Goal: Task Accomplishment & Management: Manage account settings

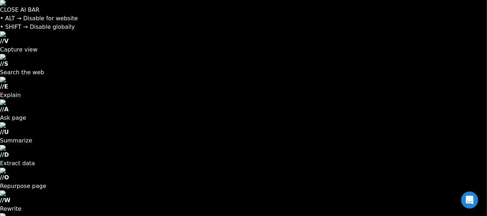
scroll to position [117, 0]
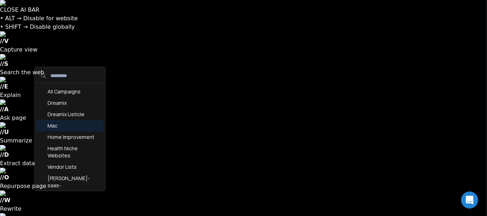
click at [55, 125] on div "Mac" at bounding box center [69, 125] width 67 height 11
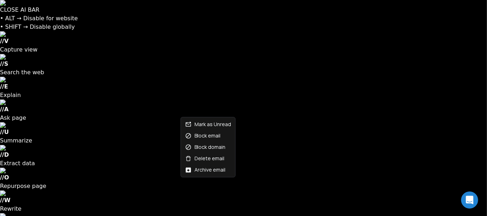
click at [220, 121] on div "Mark as Unread" at bounding box center [208, 124] width 46 height 7
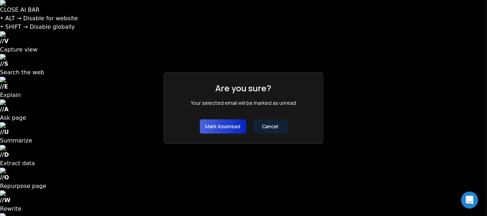
click at [218, 129] on p "Mark as unread" at bounding box center [222, 126] width 35 height 7
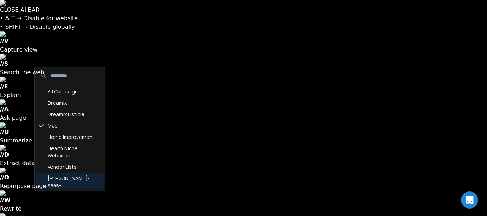
click at [70, 178] on div "[PERSON_NAME]-saas-[PERSON_NAME]" at bounding box center [69, 185] width 67 height 26
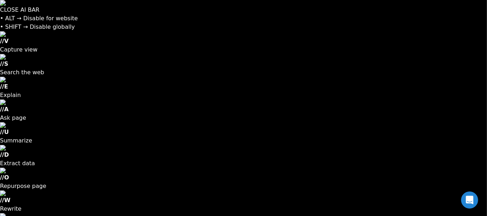
scroll to position [192, 0]
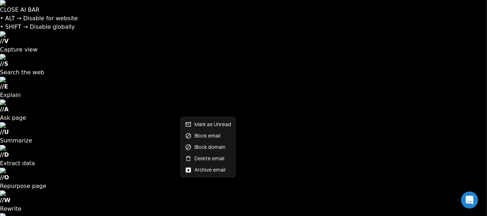
click at [225, 121] on div "Mark as Unread" at bounding box center [208, 124] width 46 height 7
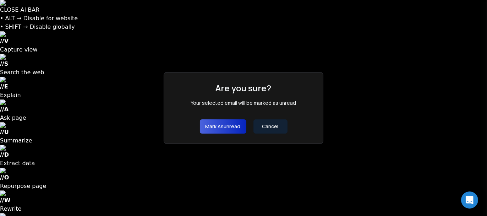
click at [221, 126] on p "Mark as unread" at bounding box center [222, 126] width 35 height 7
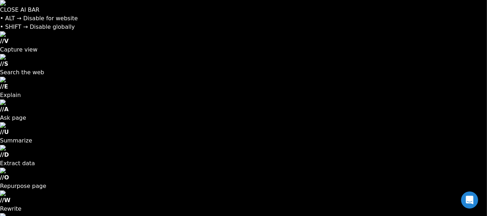
scroll to position [287, 0]
